Goal: Task Accomplishment & Management: Complete application form

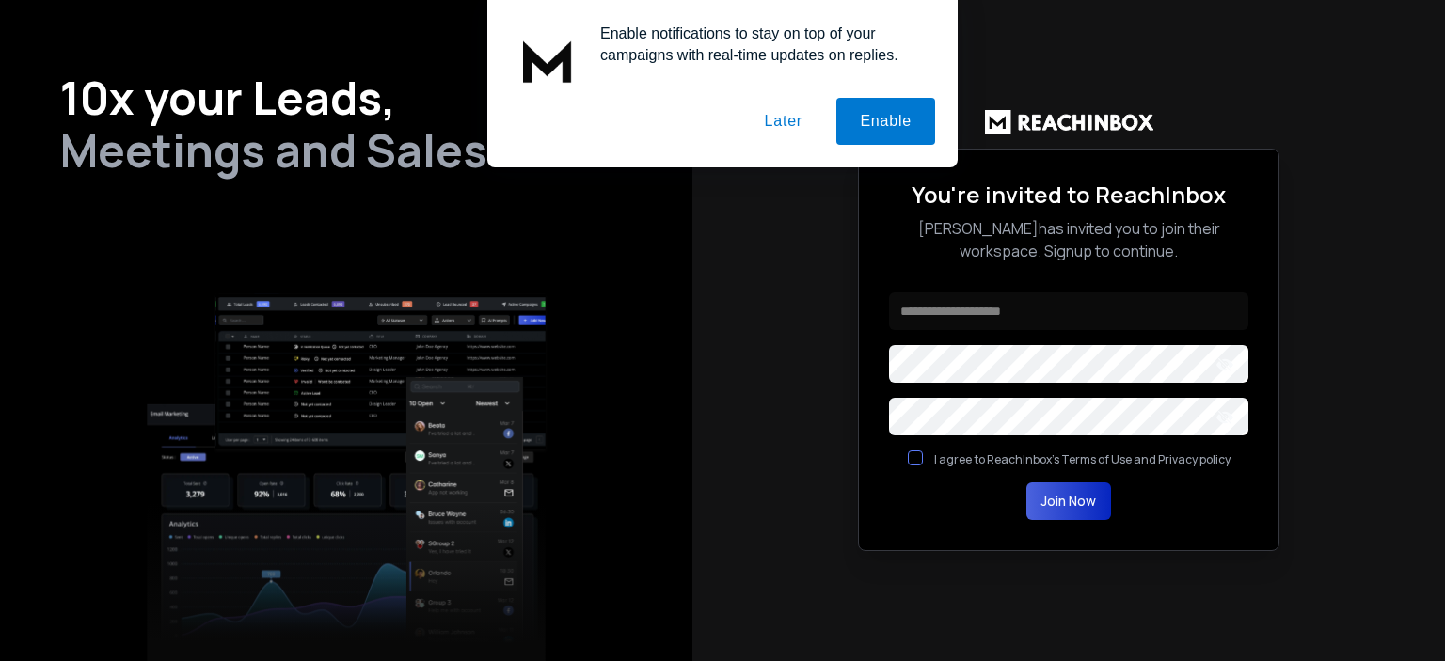
click at [1223, 365] on icon at bounding box center [1224, 365] width 17 height 17
click at [1232, 414] on icon at bounding box center [1224, 417] width 17 height 17
click at [1076, 494] on button "Join Now" at bounding box center [1068, 502] width 85 height 38
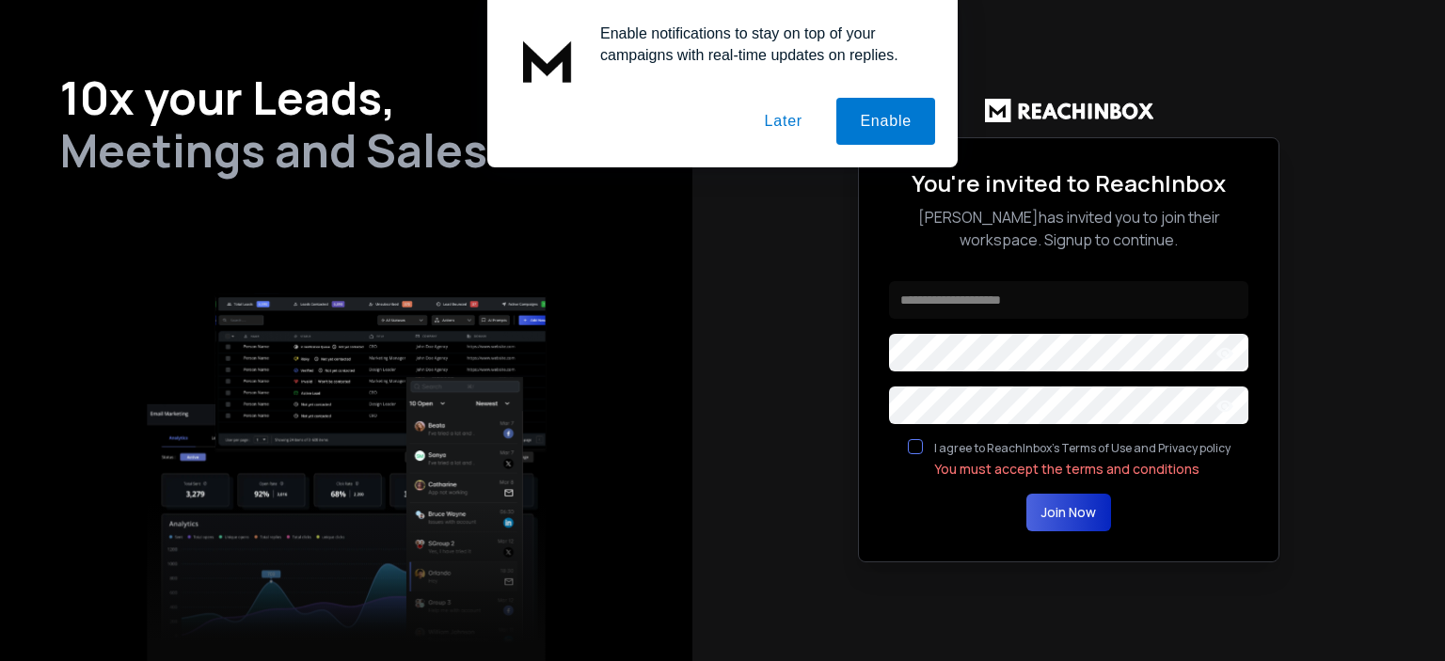
click at [918, 442] on button "I agree to ReachInbox's Terms of Use and Privacy policy" at bounding box center [915, 446] width 15 height 15
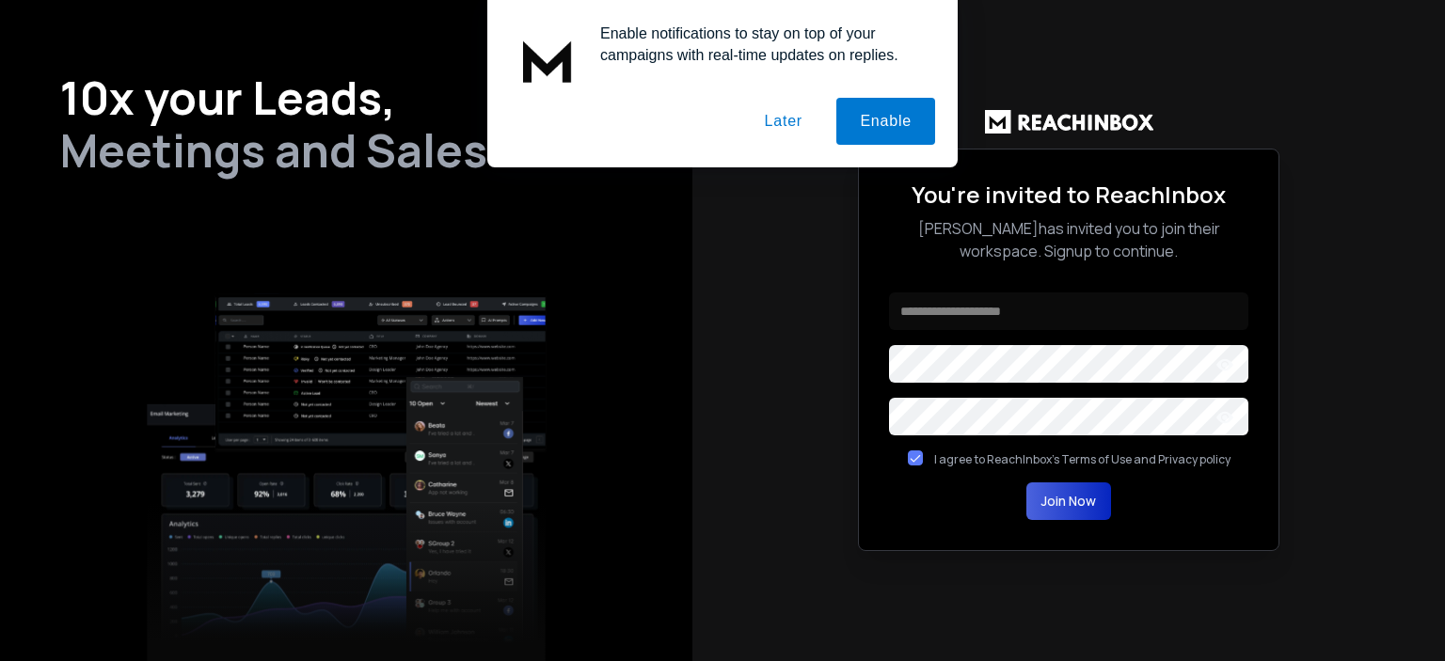
click at [1065, 499] on button "Join Now" at bounding box center [1068, 502] width 85 height 38
click at [788, 118] on button "Later" at bounding box center [782, 121] width 85 height 47
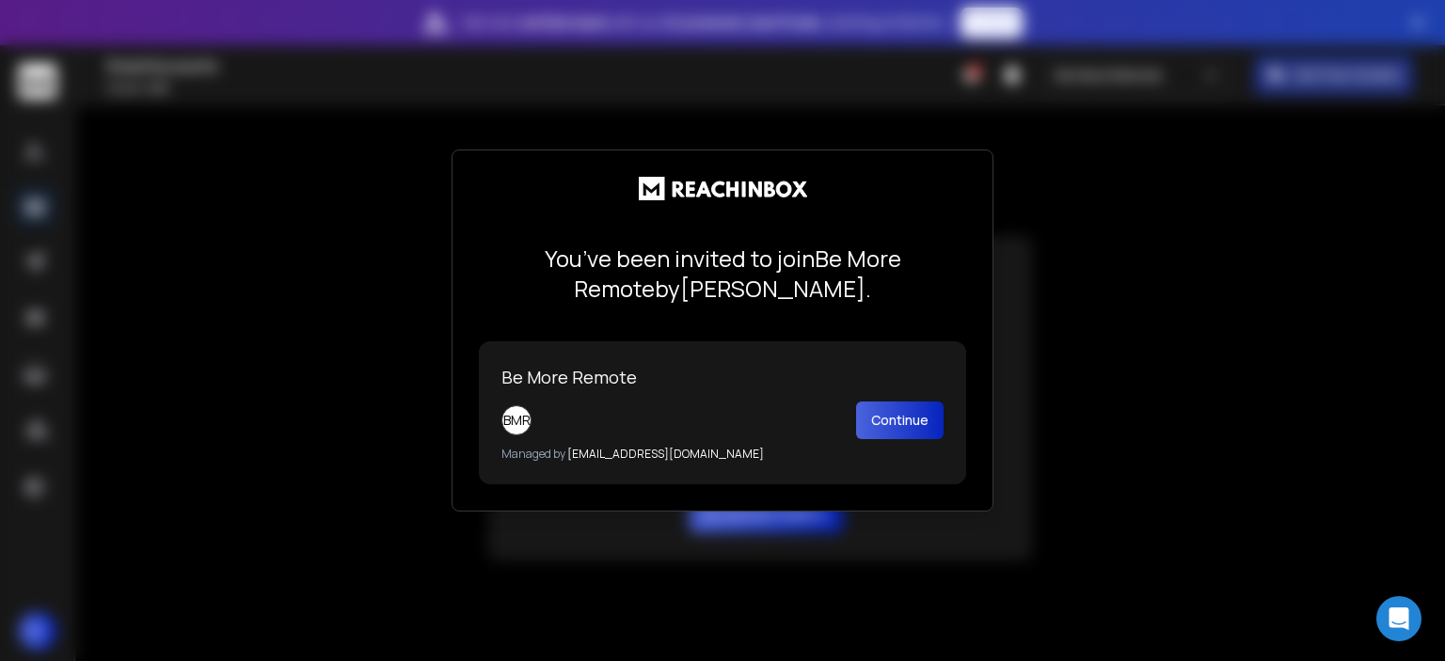
click at [899, 414] on button "Continue" at bounding box center [899, 421] width 87 height 38
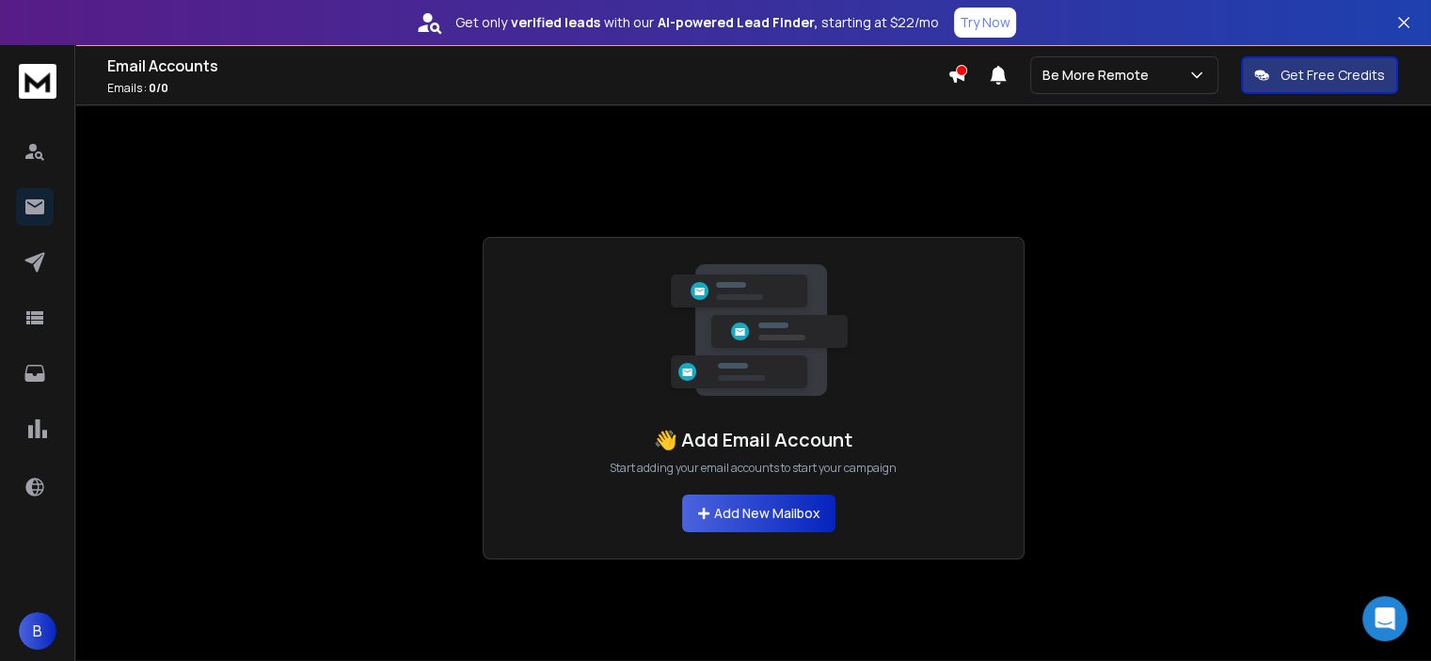
click at [1269, 477] on div "👋 Add Email Account Start adding your email accounts to start your campaign Add…" at bounding box center [752, 398] width 1295 height 323
